Goal: Check status

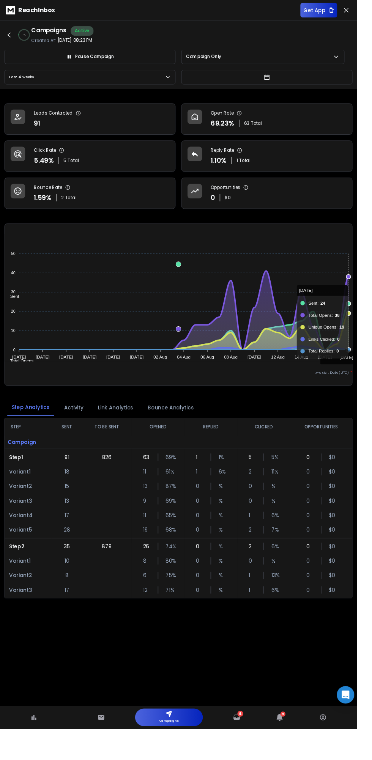
click at [87, 441] on th "TO BE SENT" at bounding box center [111, 445] width 52 height 18
click at [85, 441] on th "TO BE SENT" at bounding box center [111, 445] width 52 height 18
click at [89, 436] on th "TO BE SENT" at bounding box center [111, 445] width 52 height 18
click at [77, 423] on button "Activity" at bounding box center [76, 425] width 29 height 17
